Goal: Navigation & Orientation: Find specific page/section

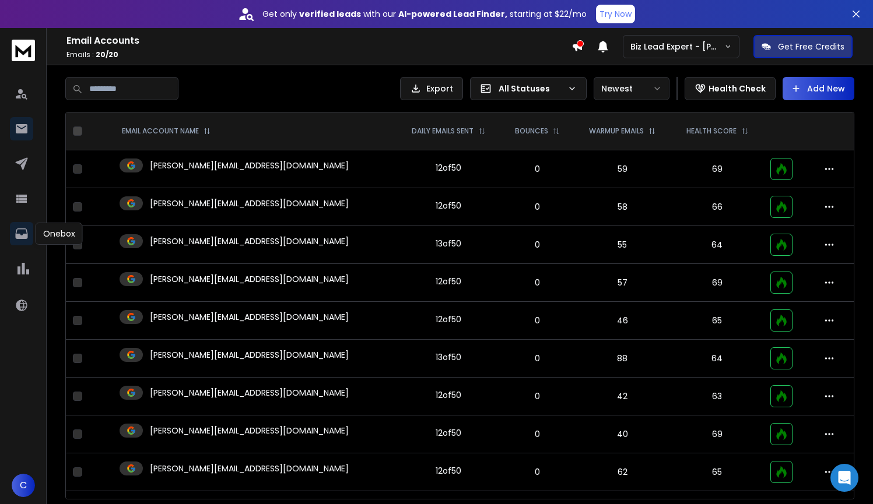
click at [20, 230] on icon at bounding box center [22, 234] width 14 height 14
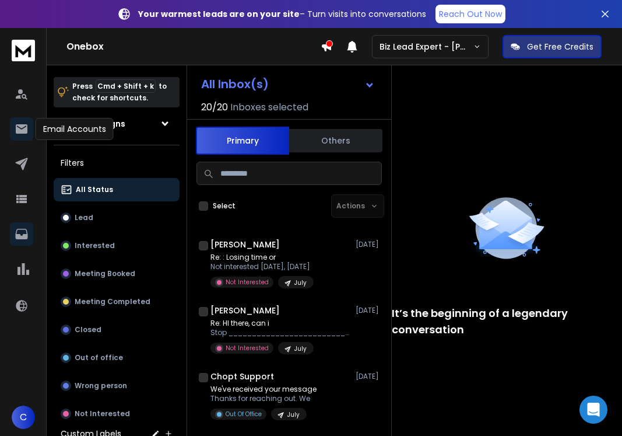
click at [17, 125] on icon at bounding box center [22, 128] width 12 height 9
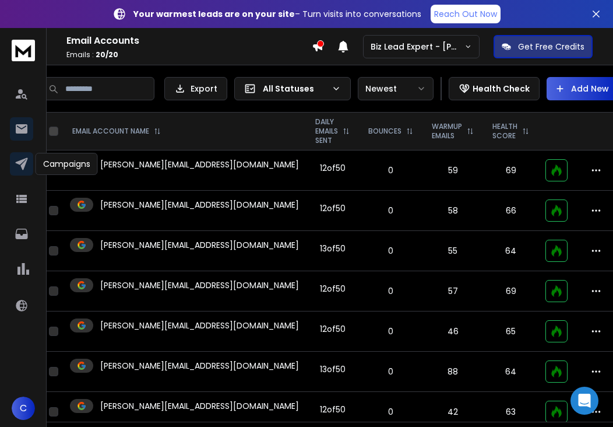
click at [13, 161] on link at bounding box center [21, 163] width 23 height 23
